Goal: Check status

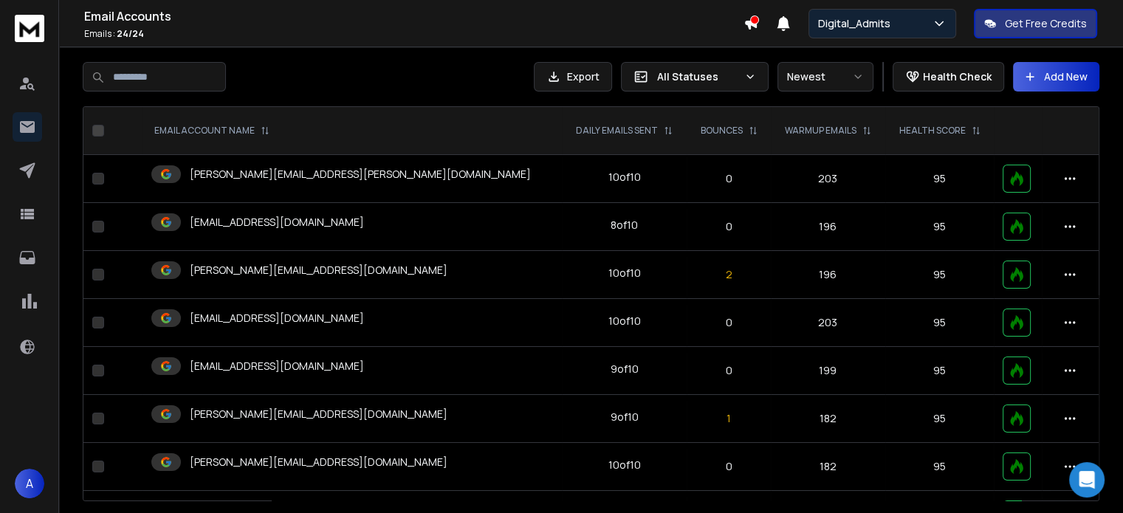
click at [874, 18] on p "Digital_Admits" at bounding box center [857, 23] width 78 height 15
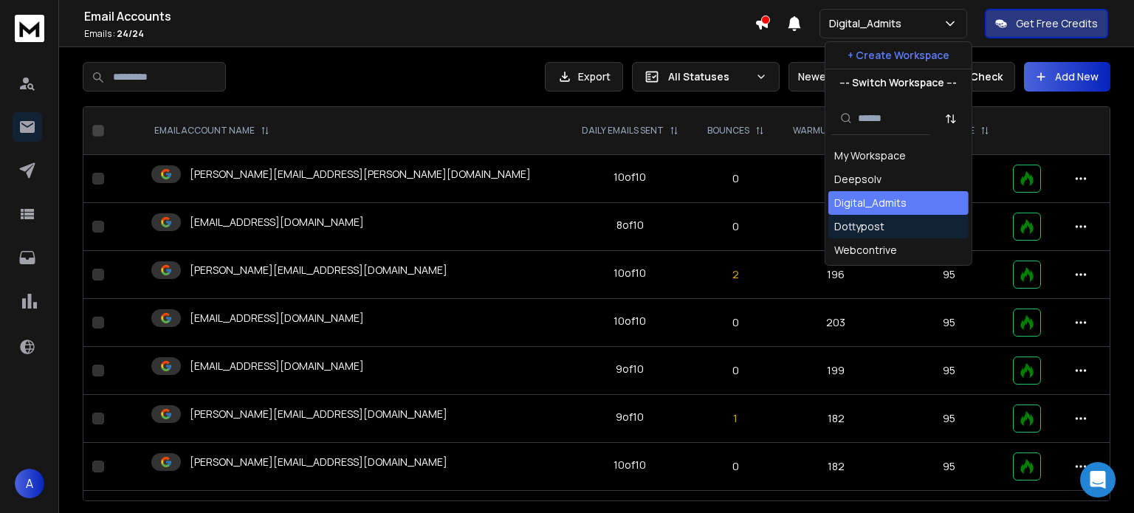
click at [874, 216] on div "Dottypost" at bounding box center [898, 227] width 140 height 24
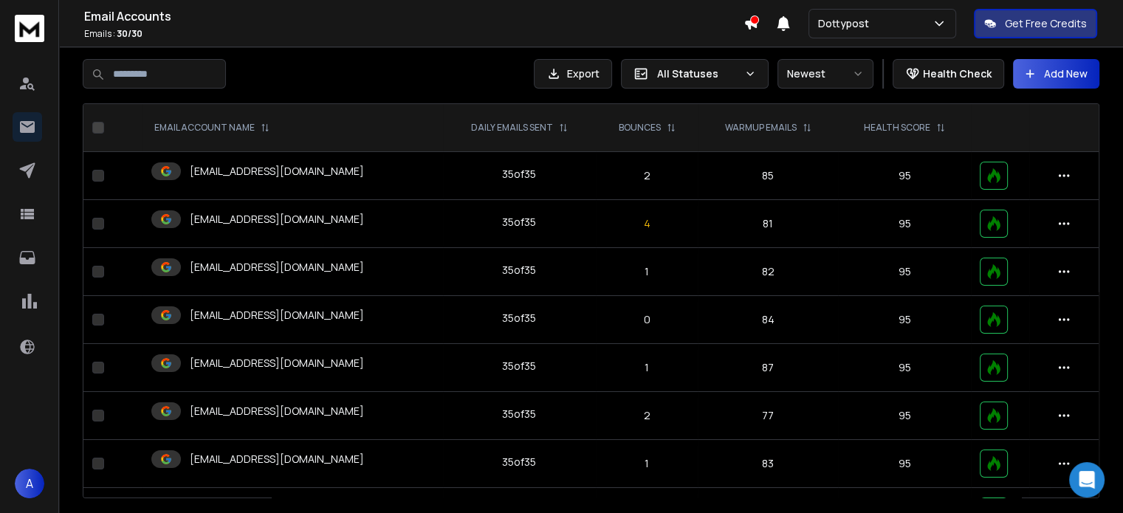
scroll to position [2, 0]
click at [32, 259] on icon at bounding box center [27, 257] width 16 height 13
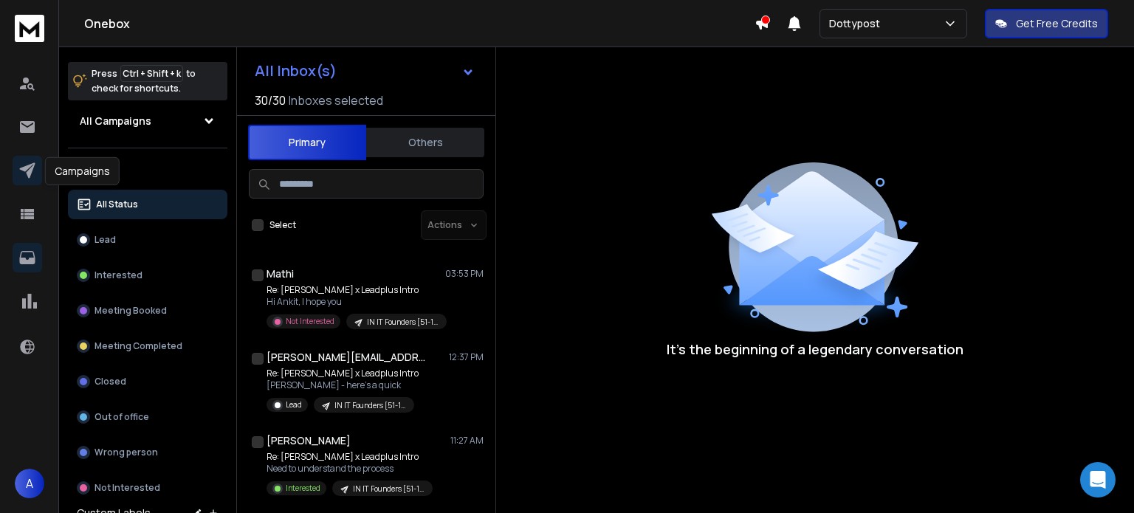
click at [27, 163] on icon at bounding box center [27, 171] width 18 height 18
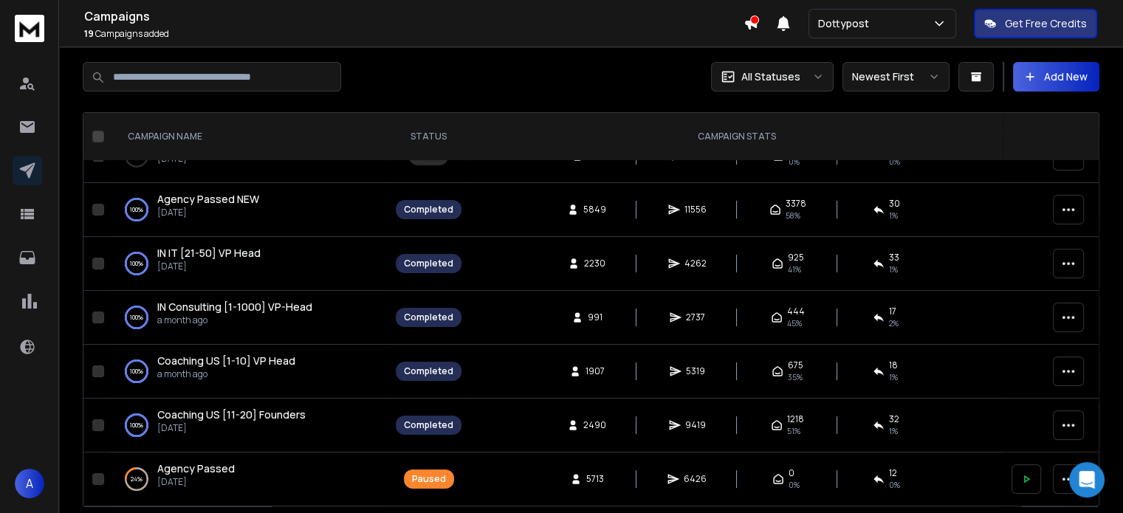
scroll to position [102, 0]
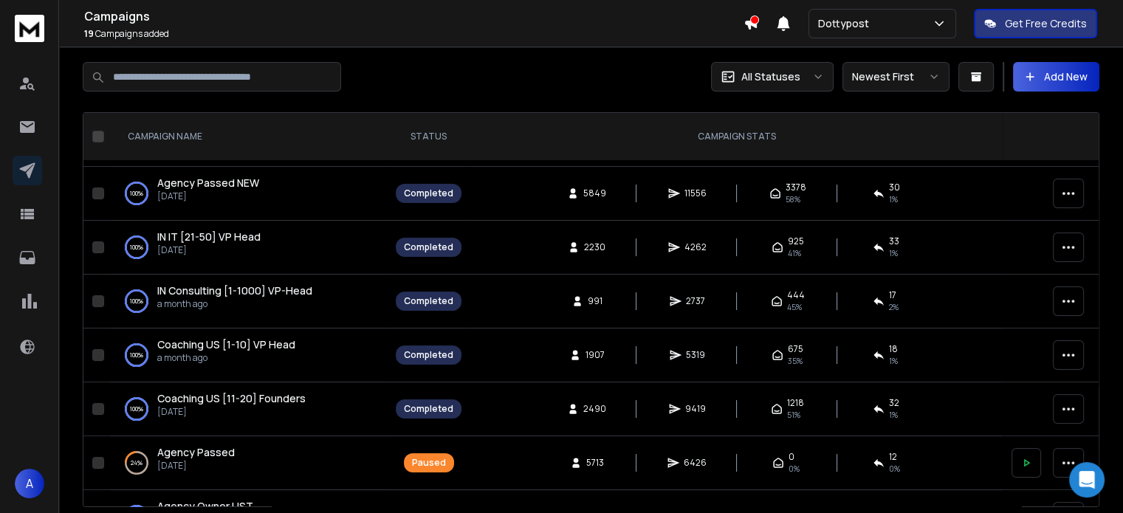
click at [218, 286] on span "IN Consulting [1-1000] VP-Head" at bounding box center [234, 290] width 155 height 14
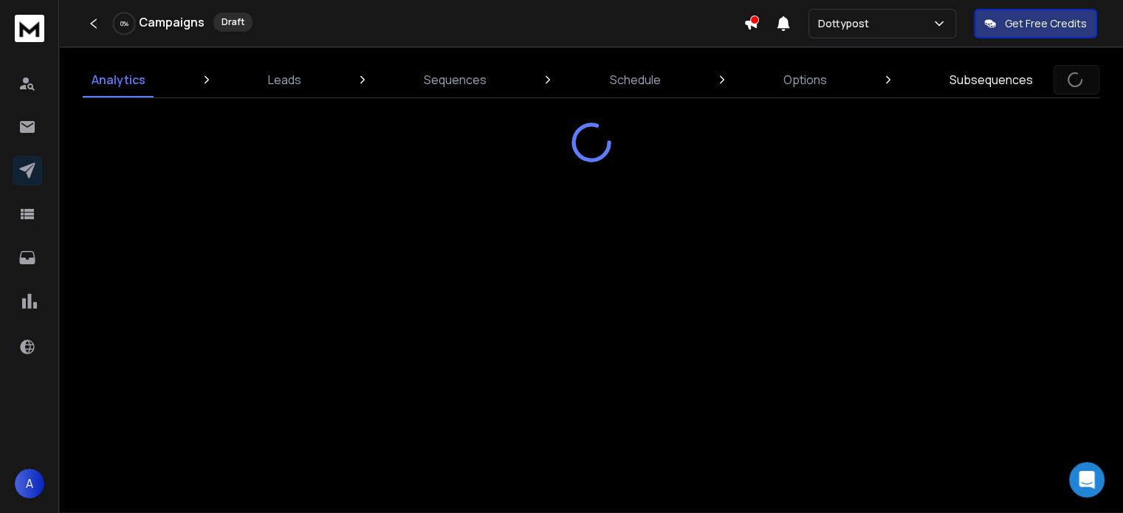
click at [974, 75] on p "Subsequences" at bounding box center [990, 80] width 83 height 18
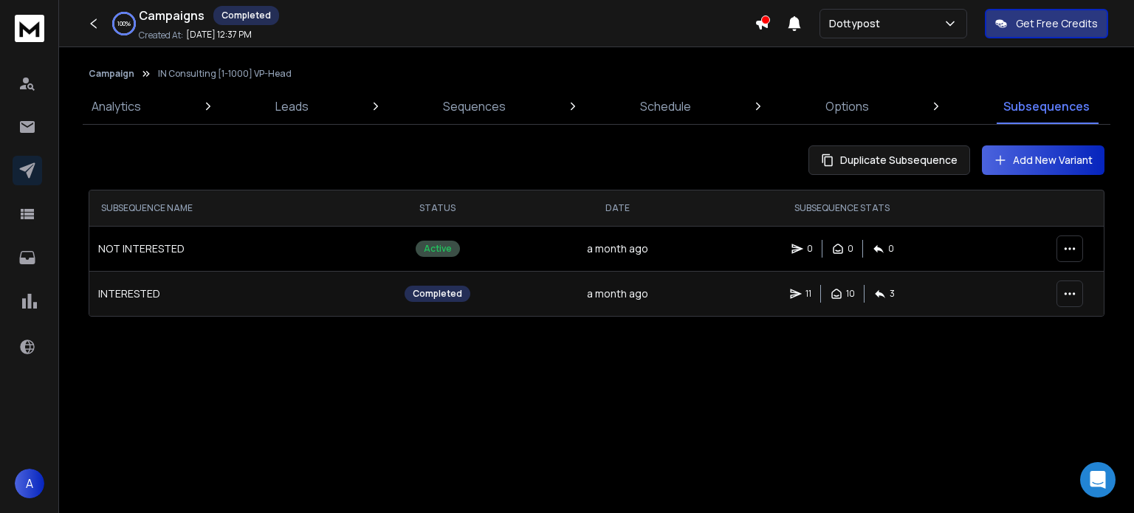
click at [148, 283] on td "INTERESTED" at bounding box center [216, 293] width 255 height 45
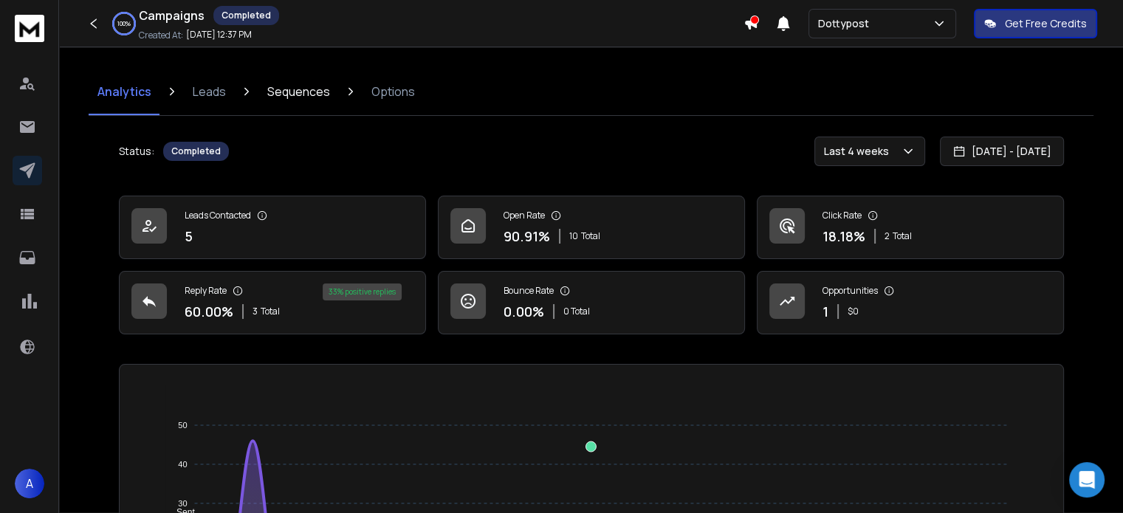
click at [313, 97] on p "Sequences" at bounding box center [298, 92] width 63 height 18
